Goal: Task Accomplishment & Management: Manage account settings

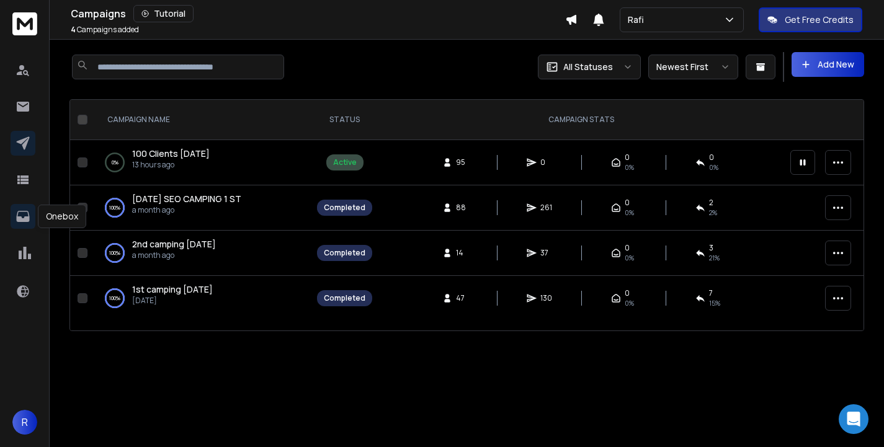
click at [25, 215] on icon at bounding box center [23, 216] width 15 height 15
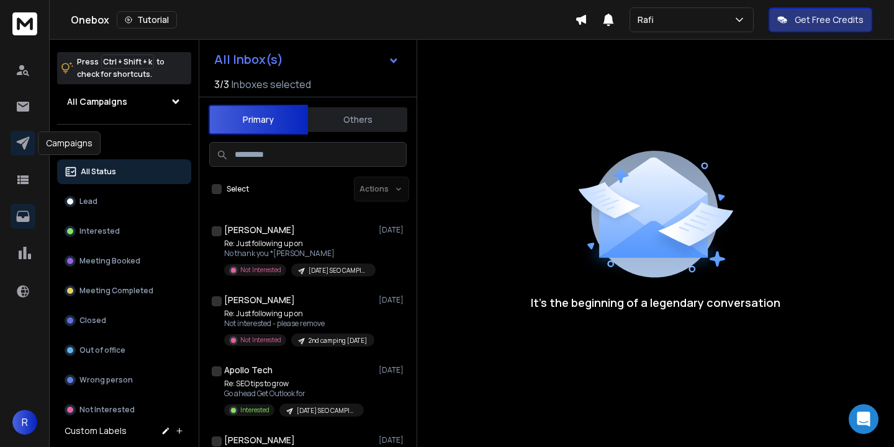
click at [25, 141] on icon at bounding box center [23, 143] width 15 height 15
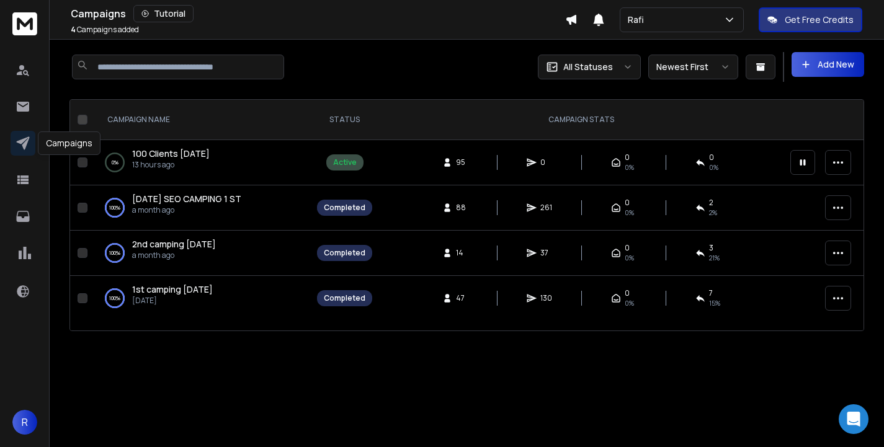
click at [210, 167] on p "13 hours ago" at bounding box center [171, 165] width 78 height 10
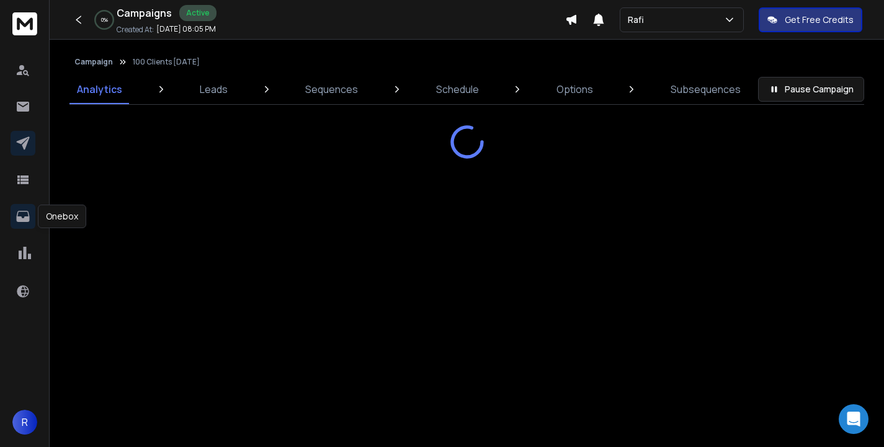
click at [25, 212] on icon at bounding box center [23, 216] width 15 height 15
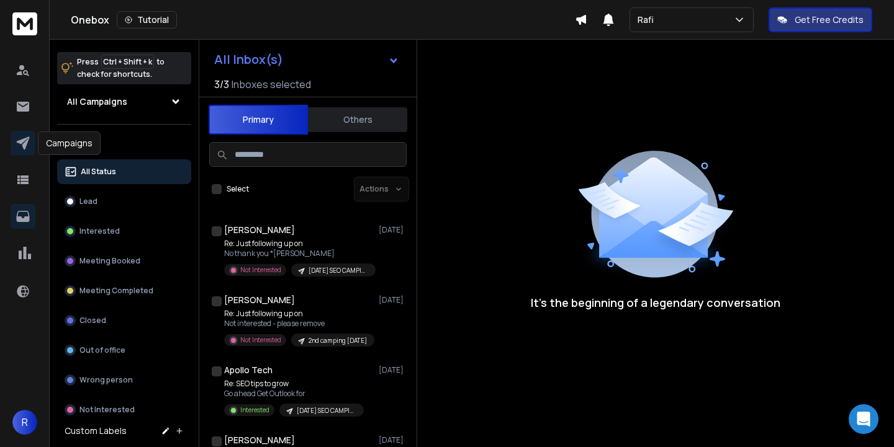
click at [30, 144] on icon at bounding box center [23, 143] width 15 height 15
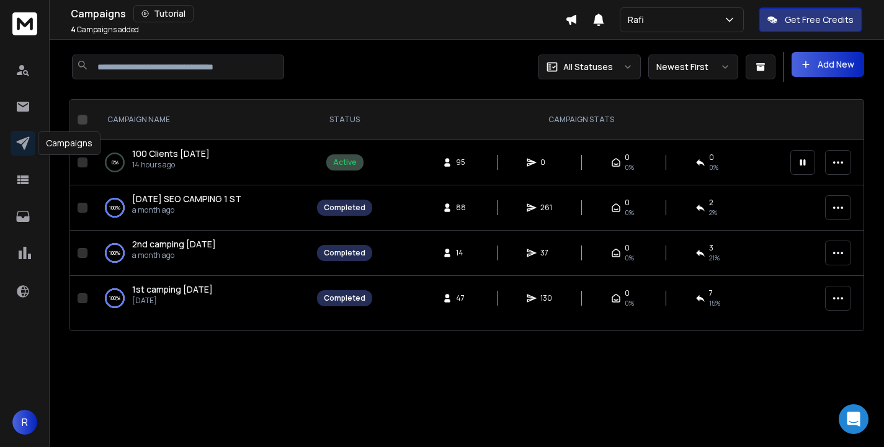
click at [255, 156] on div "0 % 100 Clients [DATE] 14 hours ago" at bounding box center [201, 163] width 192 height 30
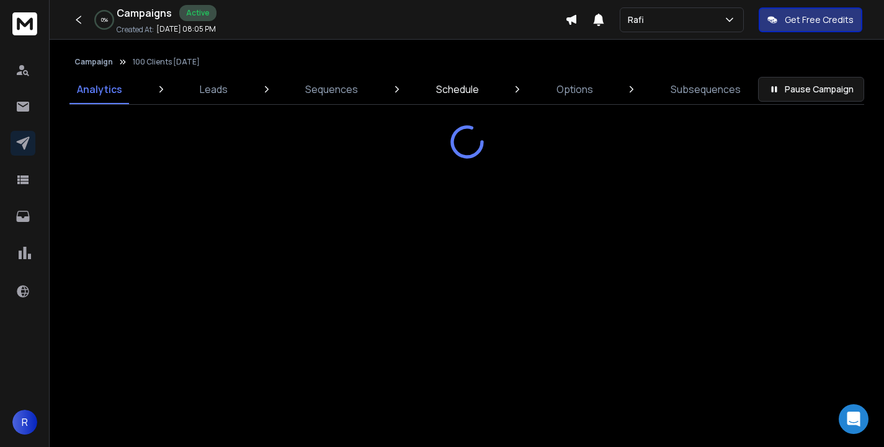
click at [449, 91] on p "Schedule" at bounding box center [457, 89] width 43 height 15
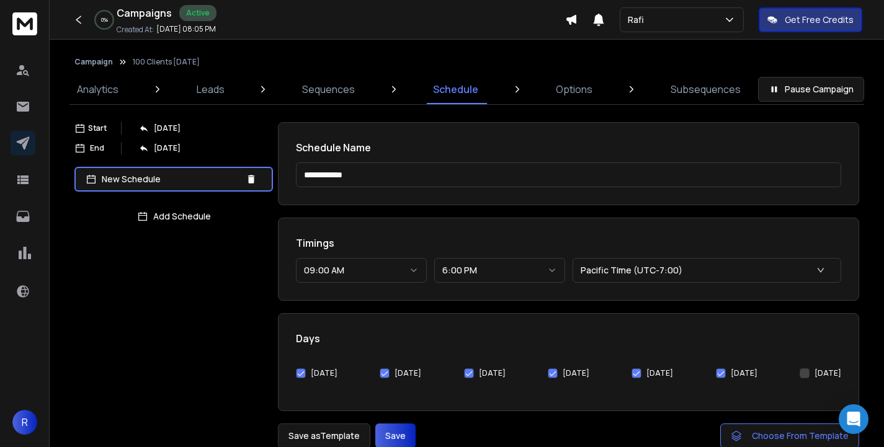
click at [417, 269] on icon "button" at bounding box center [414, 271] width 10 height 10
click at [413, 269] on icon "button" at bounding box center [414, 271] width 10 height 10
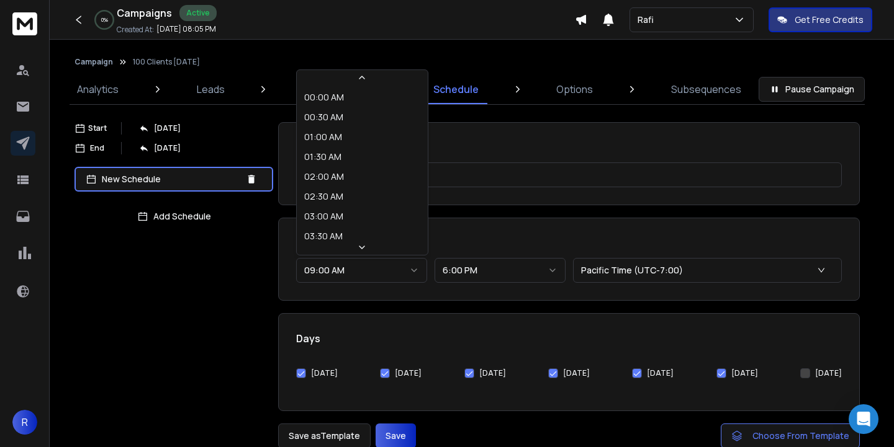
scroll to position [225, 0]
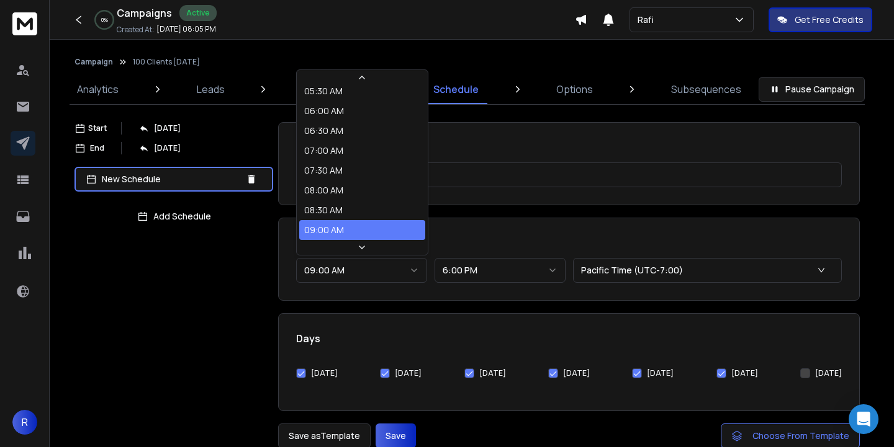
click at [285, 261] on div "Timings 09:00 AM ******** ******** ******** ******** ******** ******** ********…" at bounding box center [568, 259] width 581 height 83
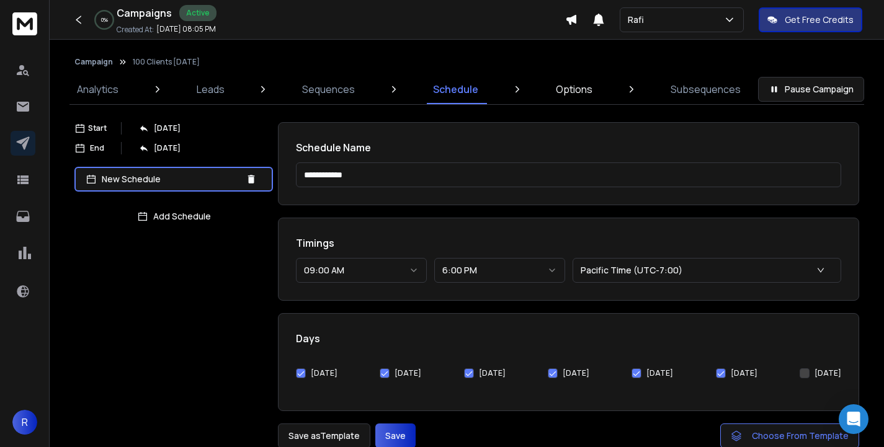
click at [577, 87] on p "Options" at bounding box center [574, 89] width 37 height 15
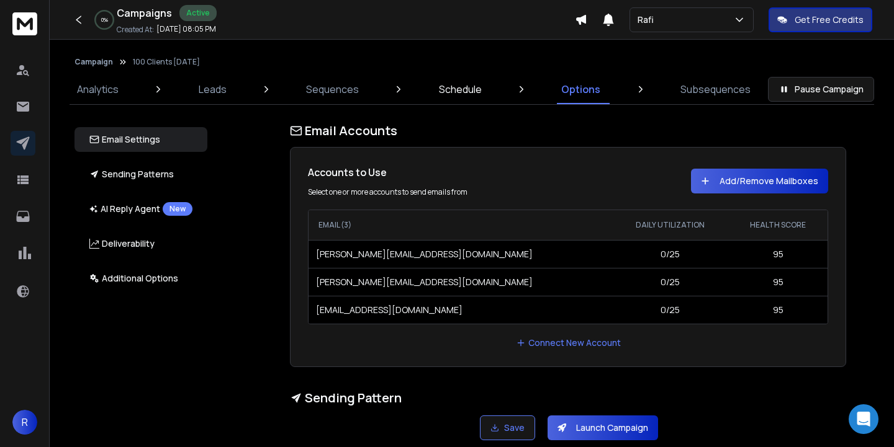
scroll to position [124, 0]
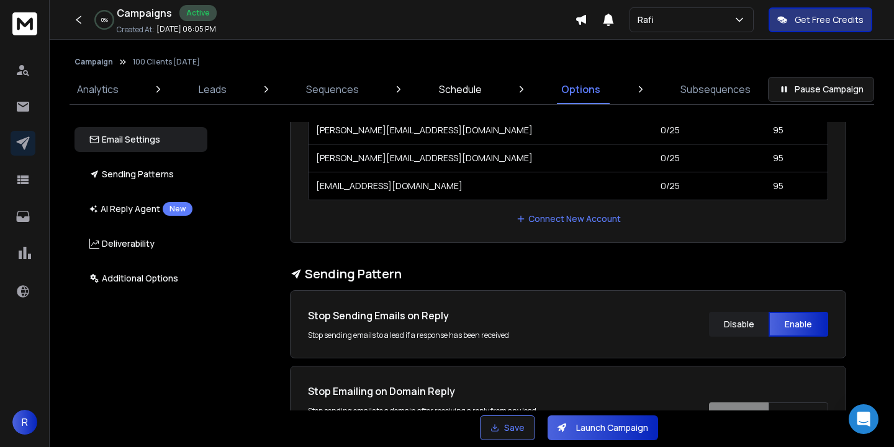
click at [478, 87] on p "Schedule" at bounding box center [460, 89] width 43 height 15
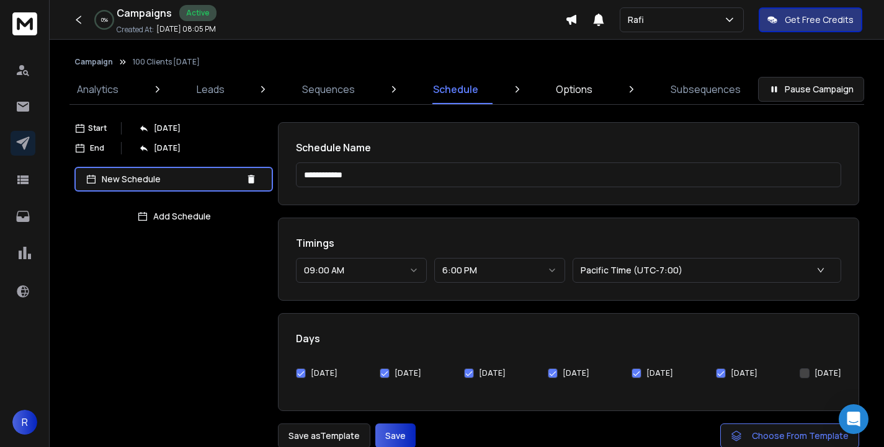
click at [580, 84] on p "Options" at bounding box center [574, 89] width 37 height 15
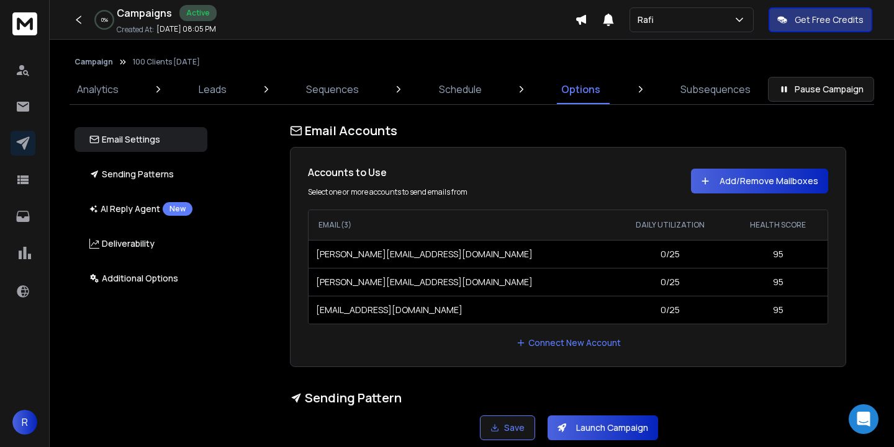
click at [642, 122] on div "Email Settings Sending Patterns AI Reply Agent New Deliverability Additional Op…" at bounding box center [471, 122] width 804 height 10
click at [512, 59] on div "Campaign 100 Clients [DATE]" at bounding box center [471, 62] width 794 height 10
click at [663, 128] on h1 "Email Accounts" at bounding box center [568, 130] width 556 height 17
